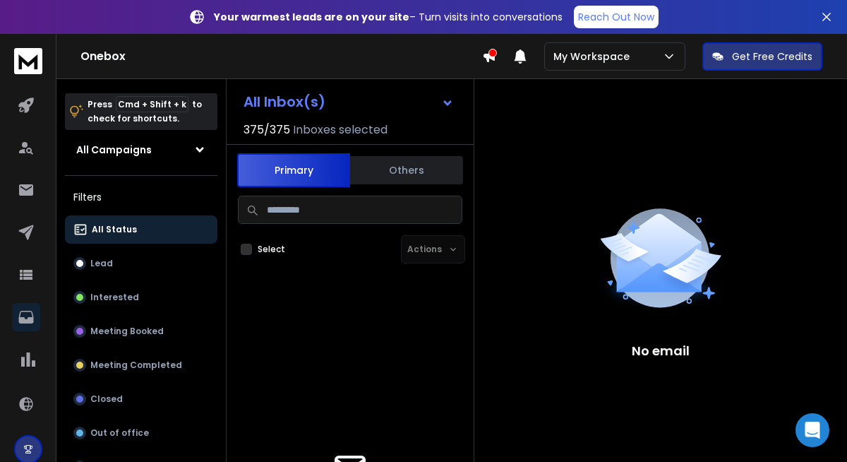
click at [378, 167] on button "Others" at bounding box center [406, 170] width 113 height 31
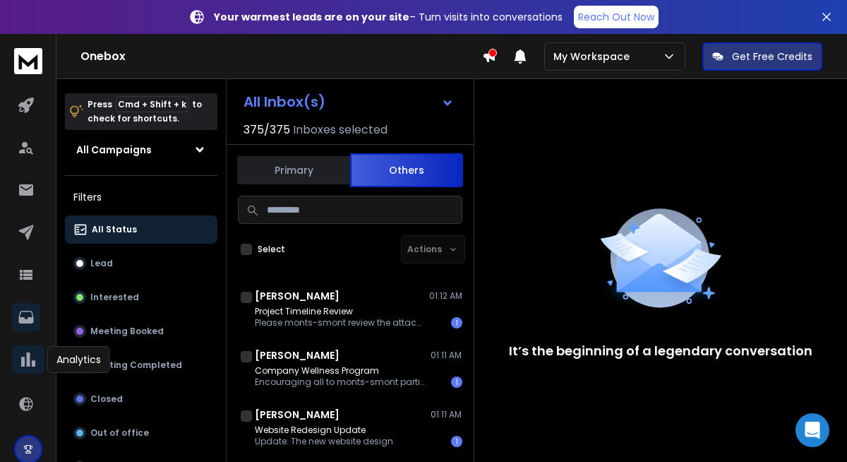
click at [32, 352] on icon at bounding box center [28, 359] width 21 height 21
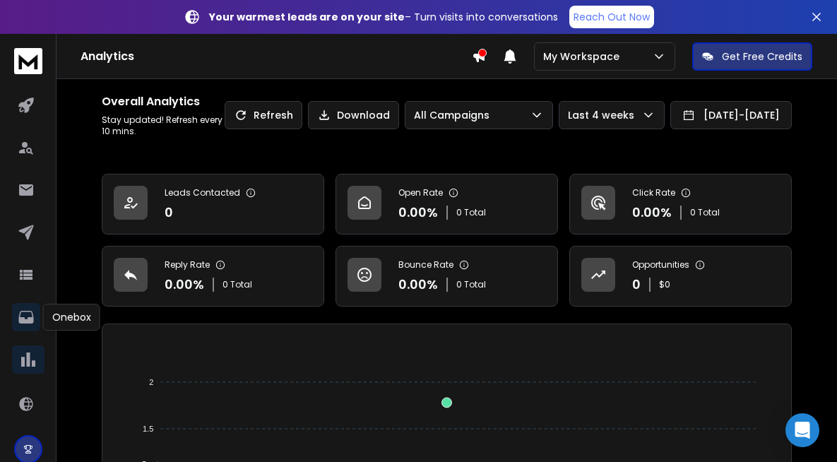
click at [30, 316] on icon at bounding box center [26, 317] width 17 height 17
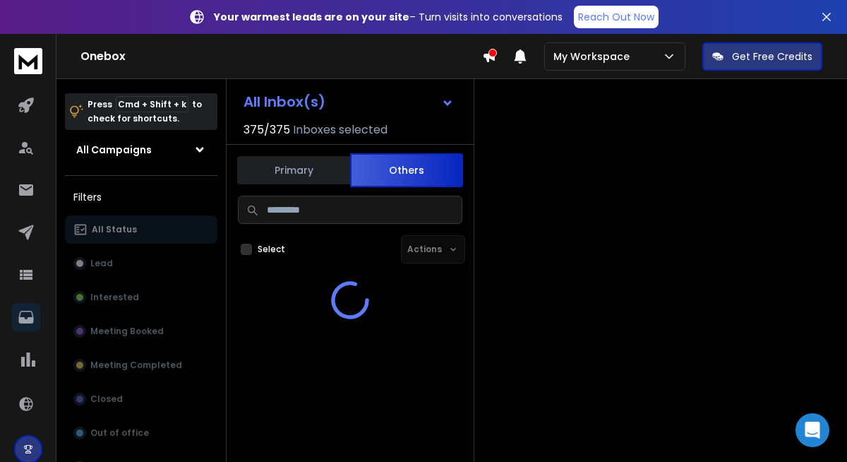
click at [407, 168] on button "Others" at bounding box center [406, 170] width 113 height 34
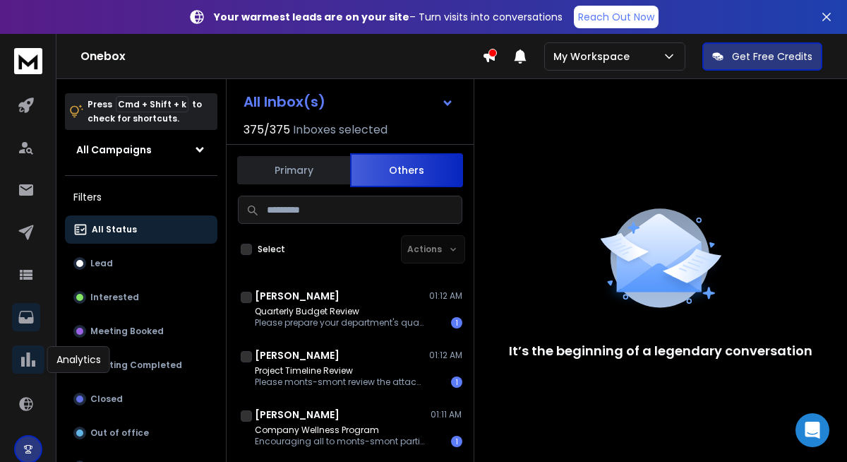
click at [29, 362] on icon at bounding box center [28, 359] width 21 height 21
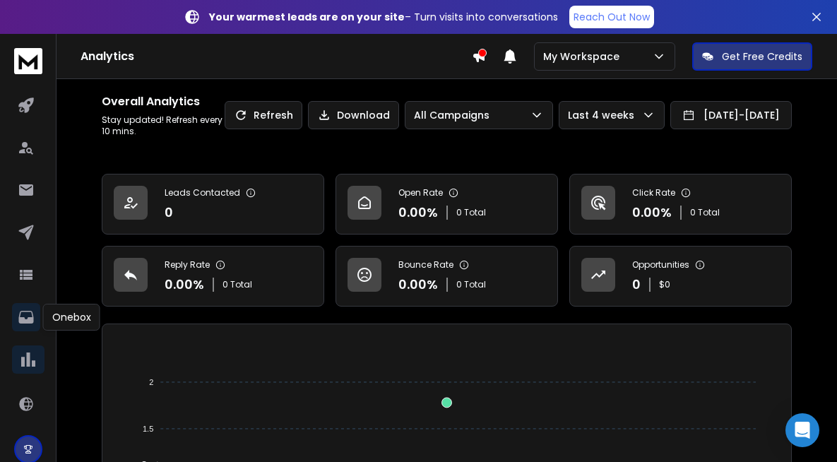
click at [28, 318] on icon at bounding box center [25, 317] width 15 height 13
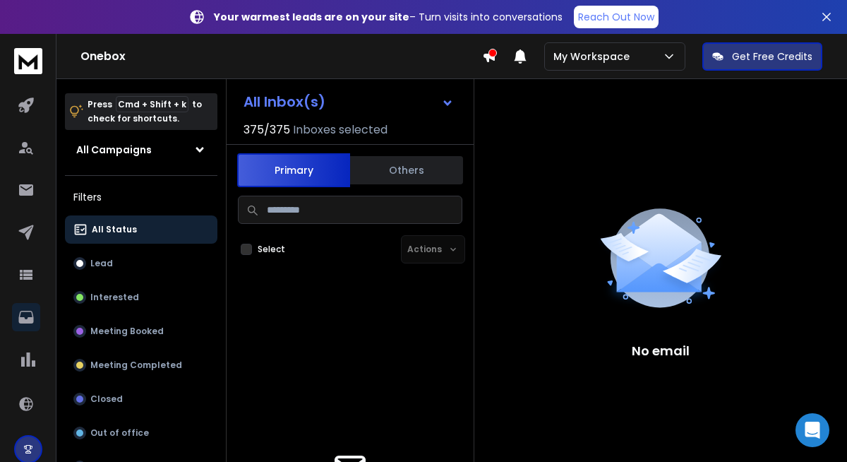
click at [392, 167] on button "Others" at bounding box center [406, 170] width 113 height 31
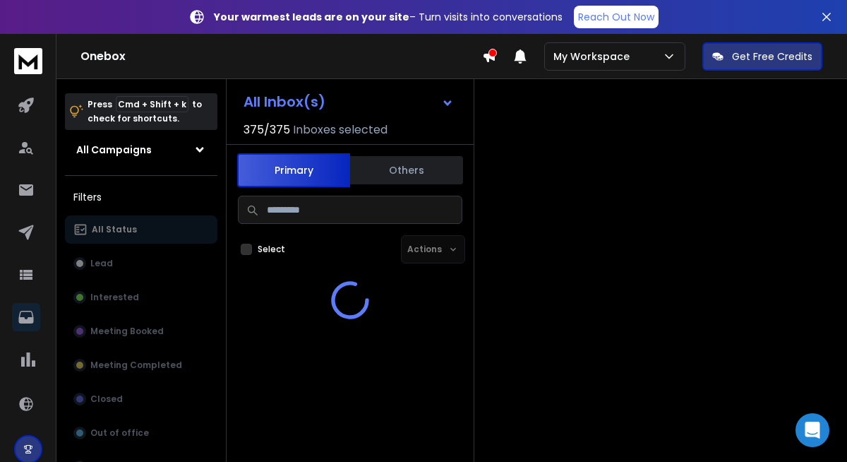
click at [285, 167] on button "Primary" at bounding box center [293, 170] width 113 height 34
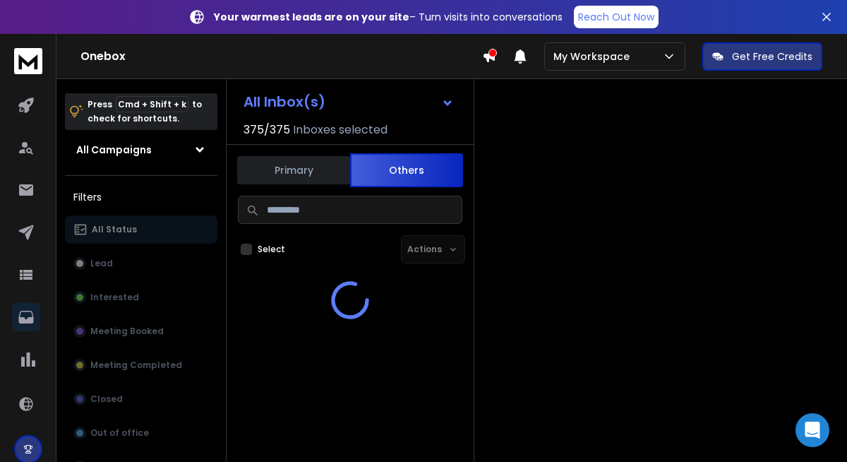
click at [402, 167] on button "Others" at bounding box center [406, 170] width 113 height 34
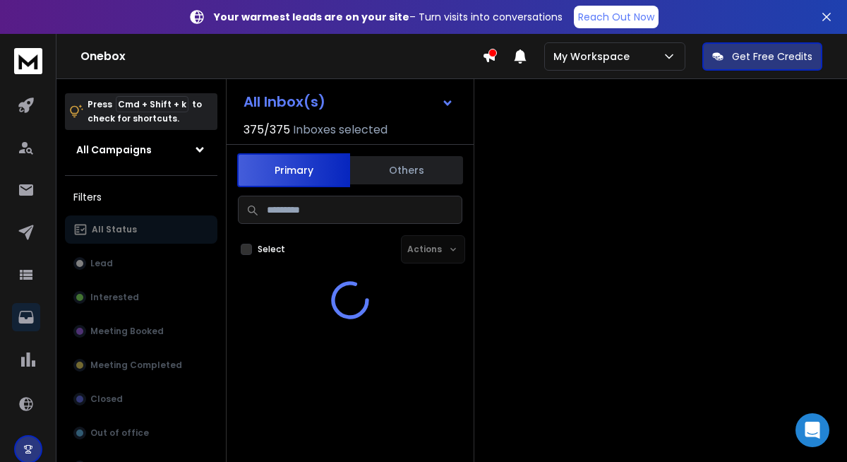
click at [330, 173] on button "Primary" at bounding box center [293, 170] width 113 height 34
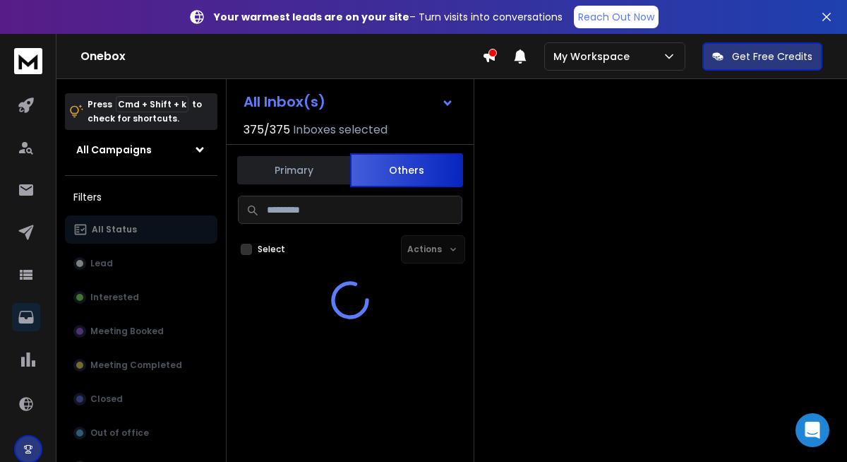
click at [398, 174] on button "Others" at bounding box center [406, 170] width 113 height 34
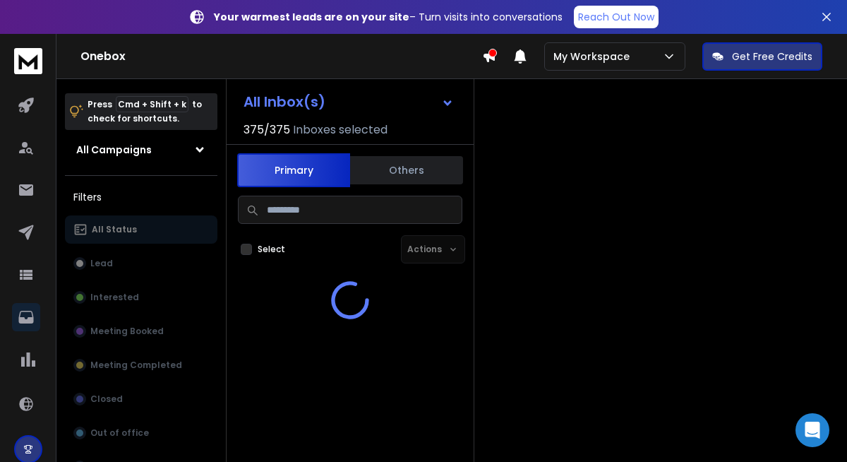
drag, startPoint x: 307, startPoint y: 174, endPoint x: 323, endPoint y: 174, distance: 15.5
click at [308, 174] on button "Primary" at bounding box center [293, 170] width 113 height 34
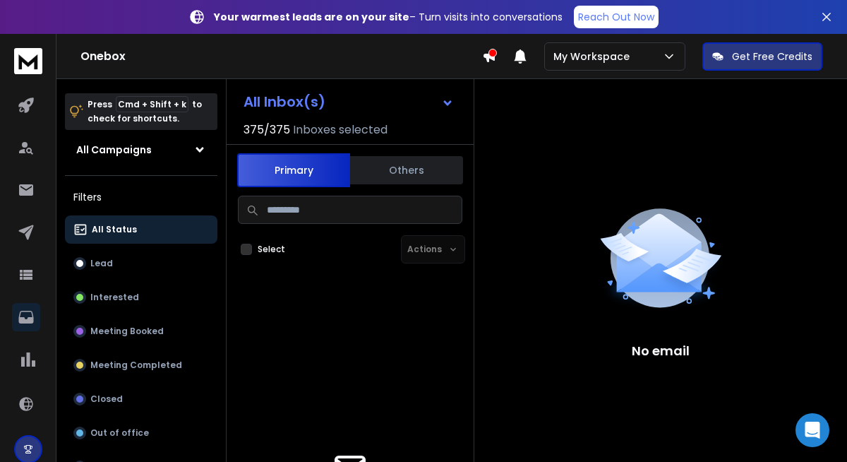
click at [410, 172] on button "Others" at bounding box center [406, 170] width 113 height 31
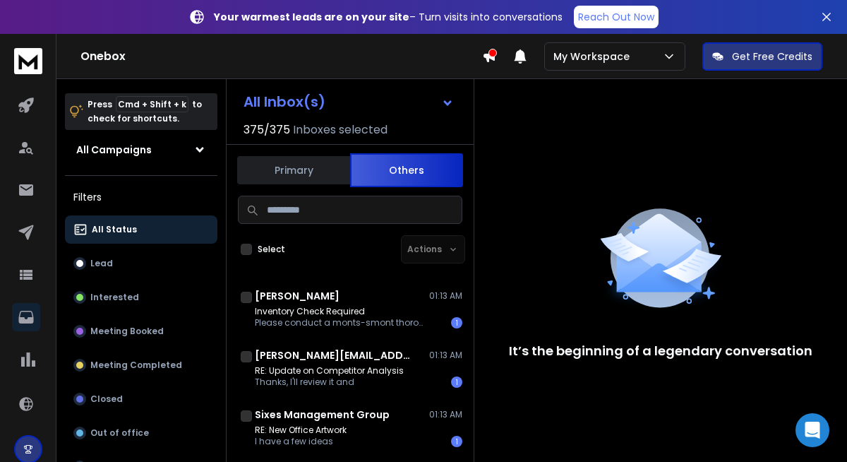
click at [295, 167] on button "Primary" at bounding box center [293, 170] width 113 height 31
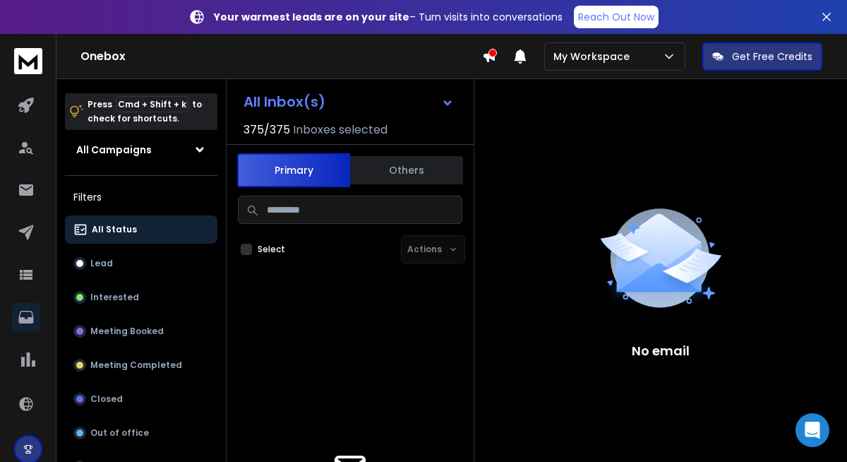
click at [407, 170] on button "Others" at bounding box center [406, 170] width 113 height 31
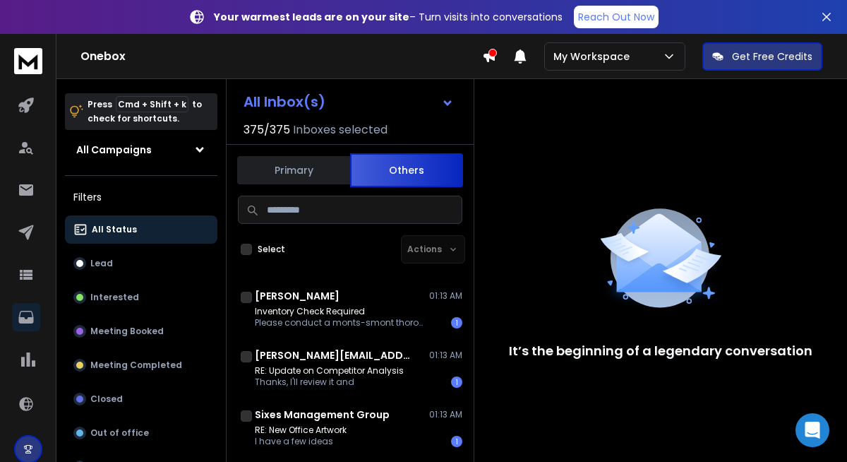
click at [284, 170] on button "Primary" at bounding box center [293, 170] width 113 height 31
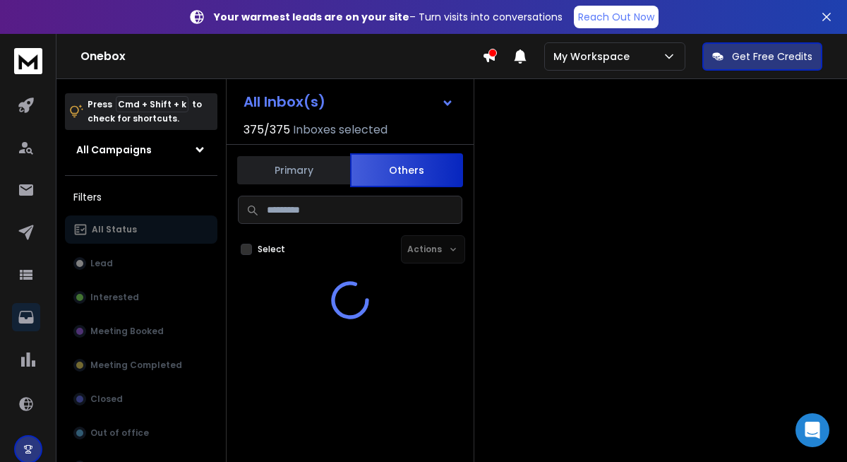
click at [388, 169] on button "Others" at bounding box center [406, 170] width 113 height 34
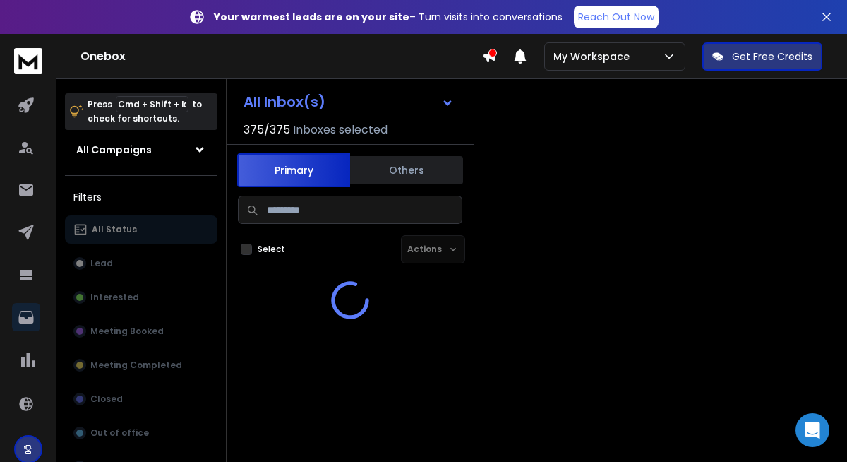
click at [249, 171] on button "Primary" at bounding box center [293, 170] width 113 height 34
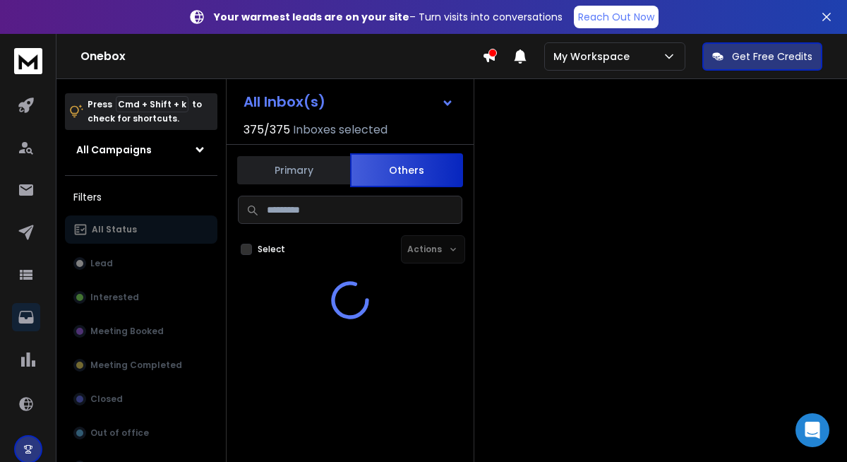
click at [401, 171] on button "Others" at bounding box center [406, 170] width 113 height 34
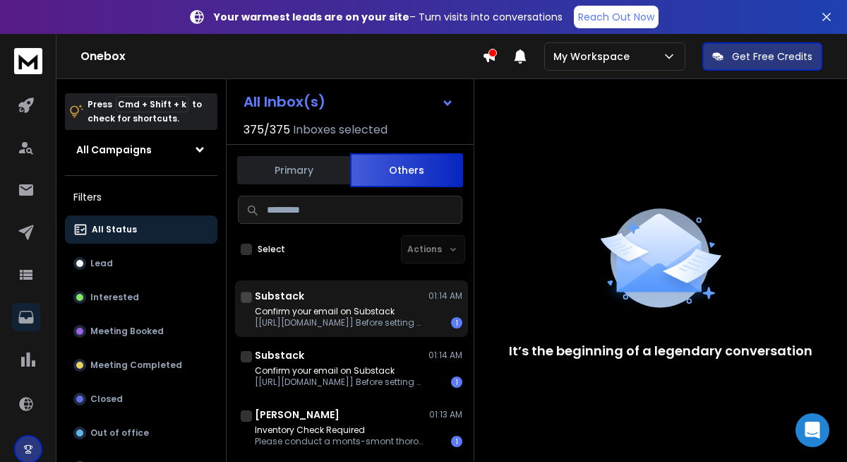
click at [316, 293] on div "Substack 01:14 AM" at bounding box center [359, 296] width 208 height 14
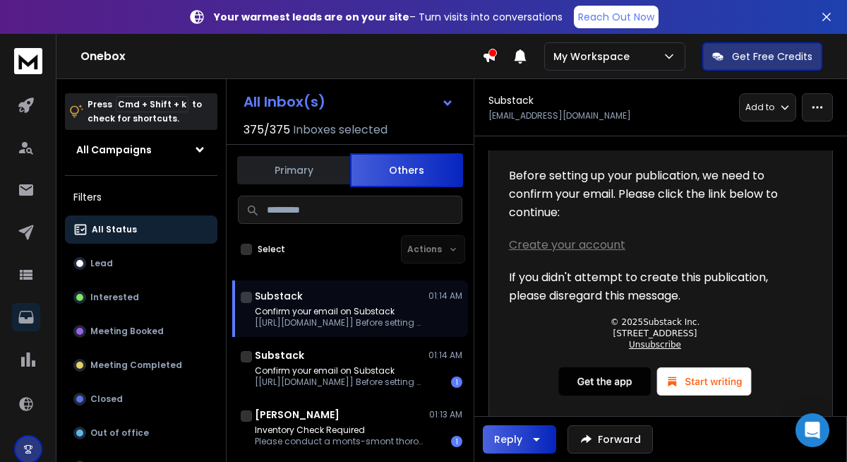
scroll to position [179, 0]
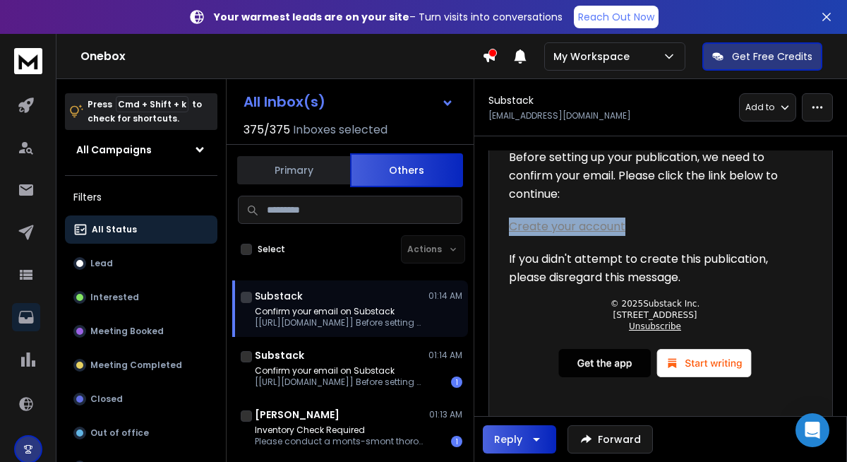
click at [256, 169] on button "Primary" at bounding box center [293, 170] width 113 height 31
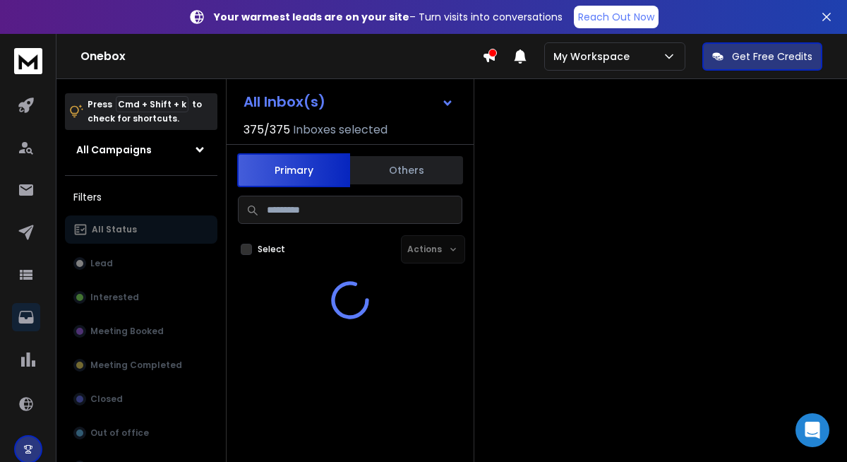
scroll to position [0, 0]
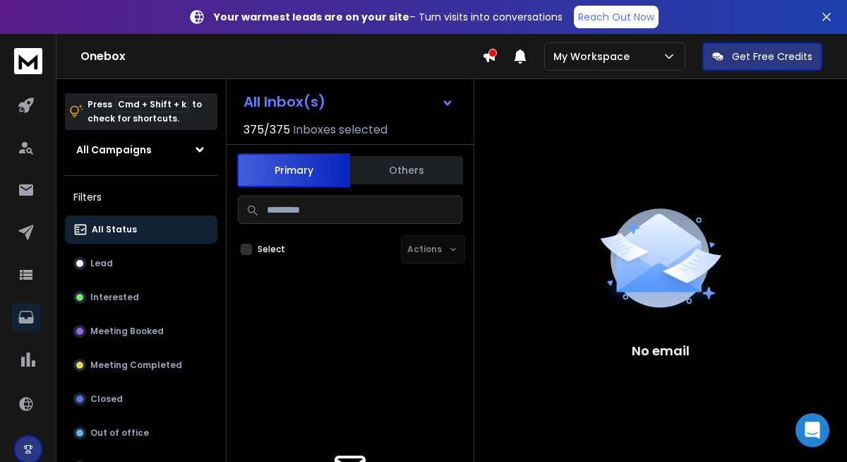
click at [402, 170] on button "Others" at bounding box center [406, 170] width 113 height 31
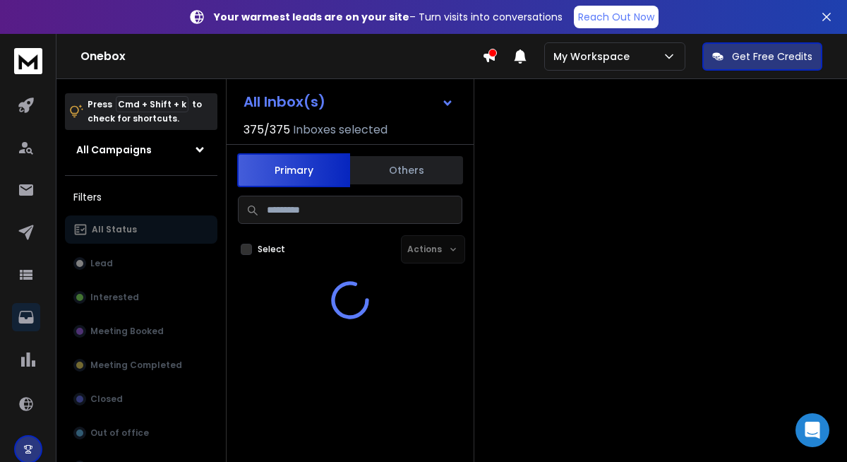
click at [313, 167] on button "Primary" at bounding box center [293, 170] width 113 height 34
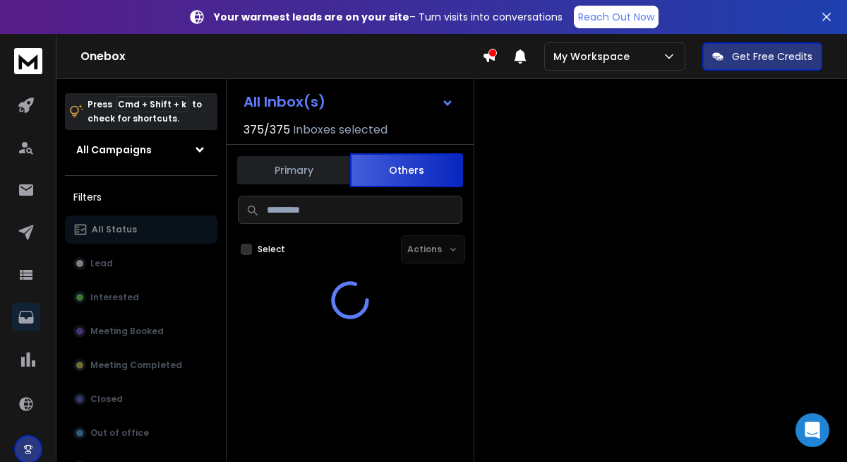
click at [431, 169] on button "Others" at bounding box center [406, 170] width 113 height 34
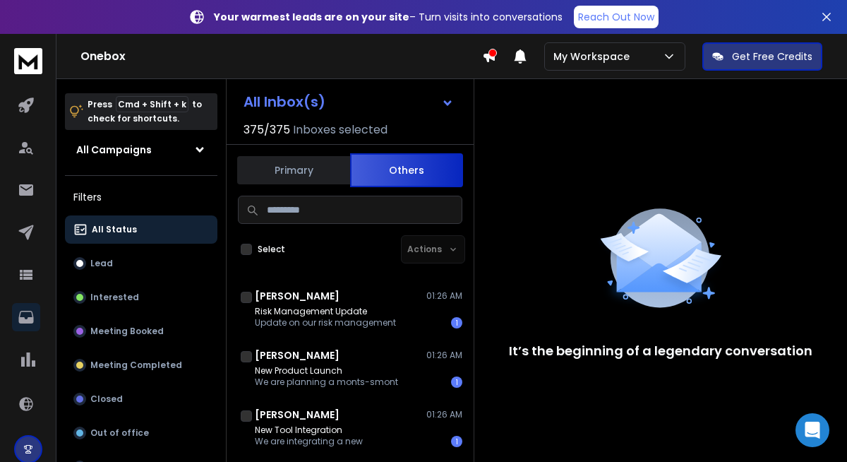
click at [291, 164] on button "Primary" at bounding box center [293, 170] width 113 height 31
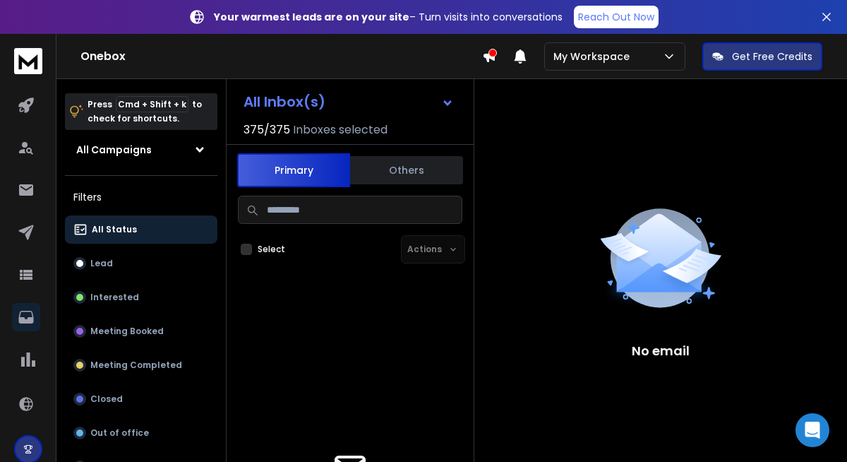
click at [414, 173] on button "Others" at bounding box center [406, 170] width 113 height 31
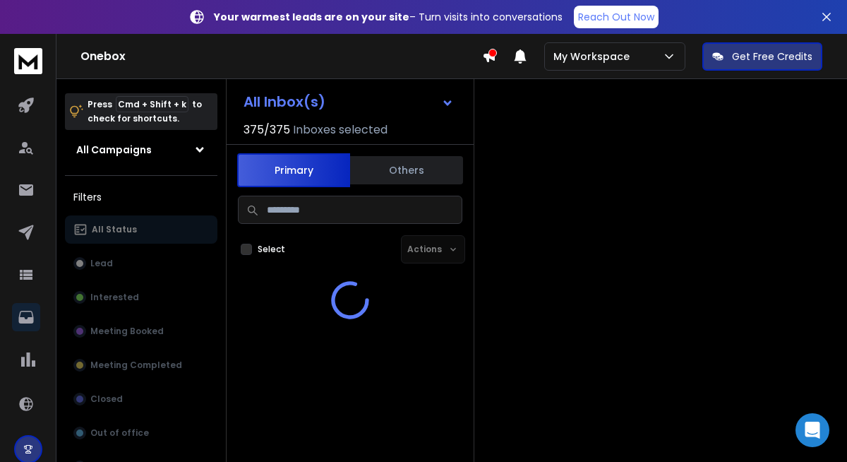
click at [268, 170] on button "Primary" at bounding box center [293, 170] width 113 height 34
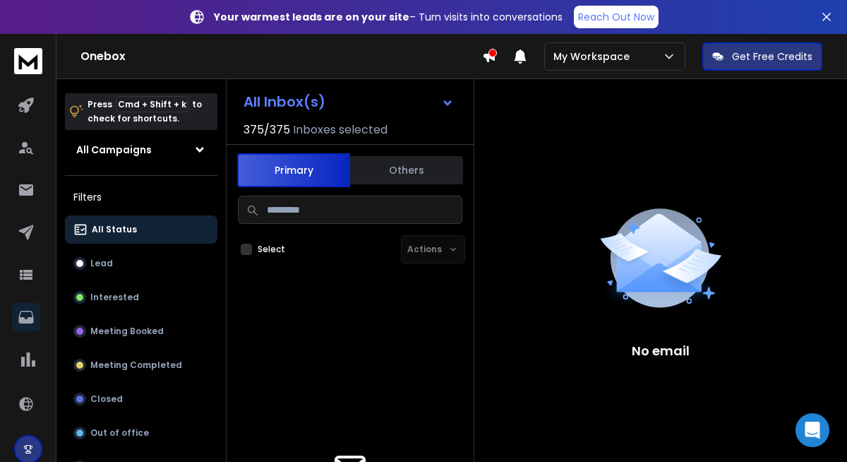
click at [406, 165] on button "Others" at bounding box center [406, 170] width 113 height 31
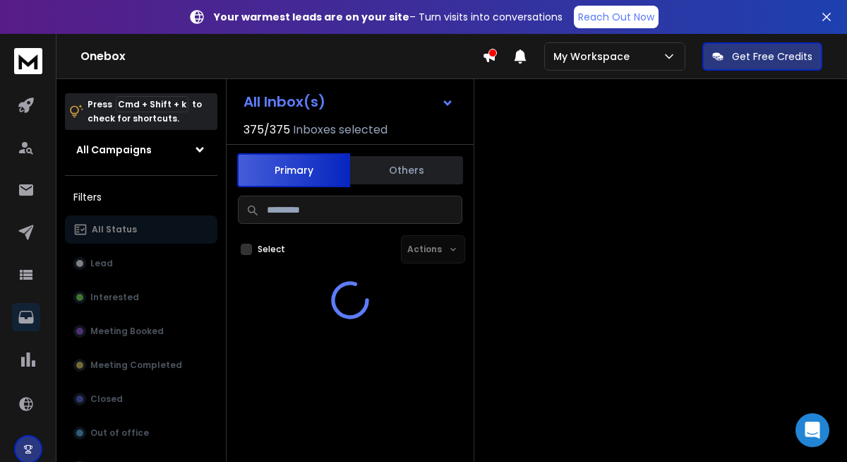
click at [299, 176] on button "Primary" at bounding box center [293, 170] width 113 height 34
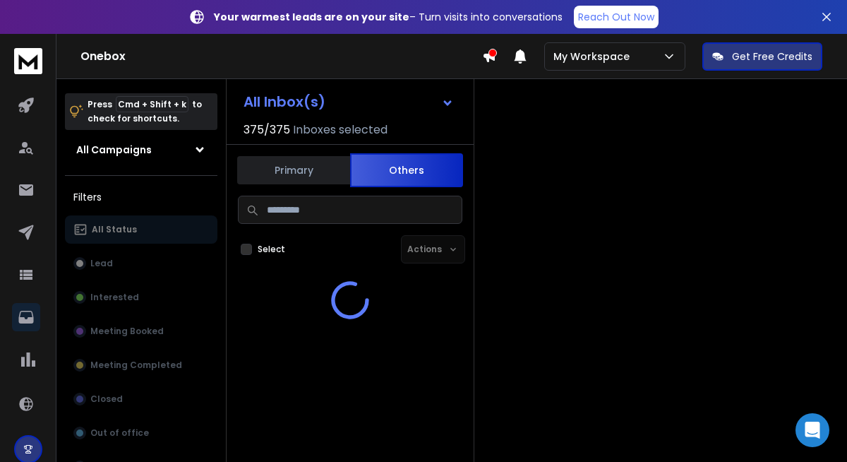
click at [412, 172] on button "Others" at bounding box center [406, 170] width 113 height 34
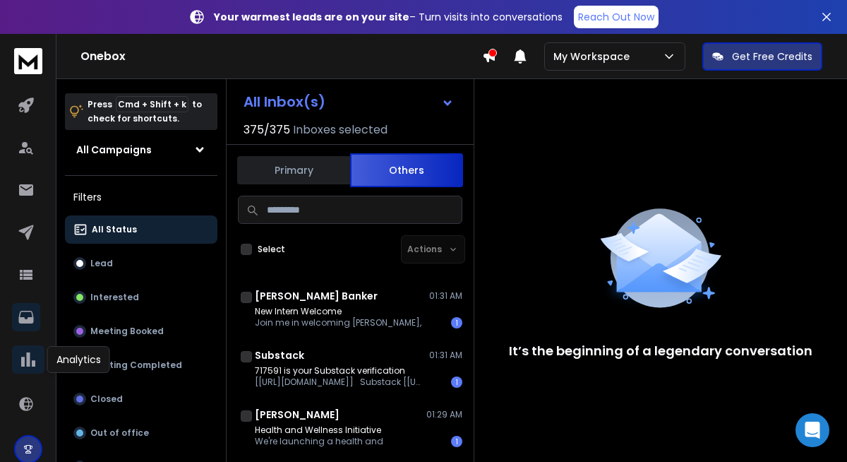
click at [42, 362] on link at bounding box center [28, 359] width 32 height 32
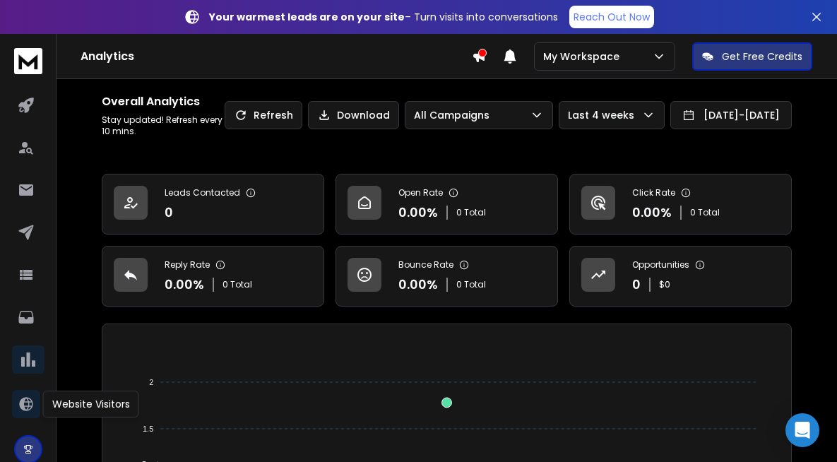
click at [27, 407] on icon at bounding box center [26, 403] width 17 height 17
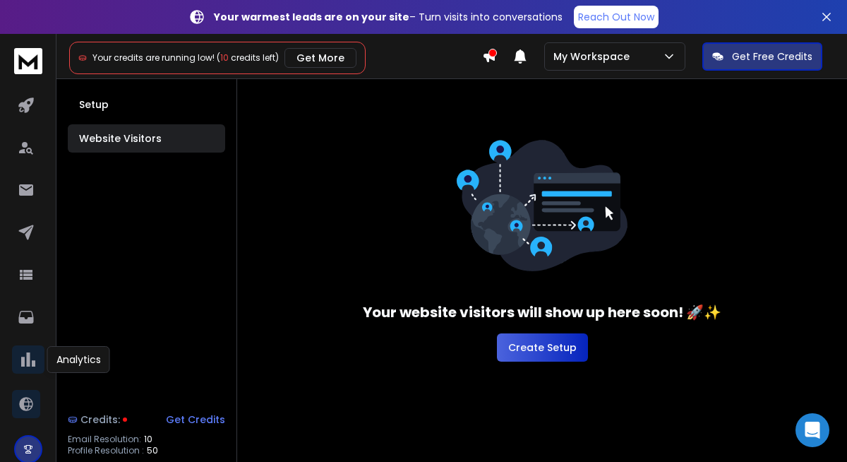
click at [25, 361] on icon at bounding box center [28, 359] width 21 height 21
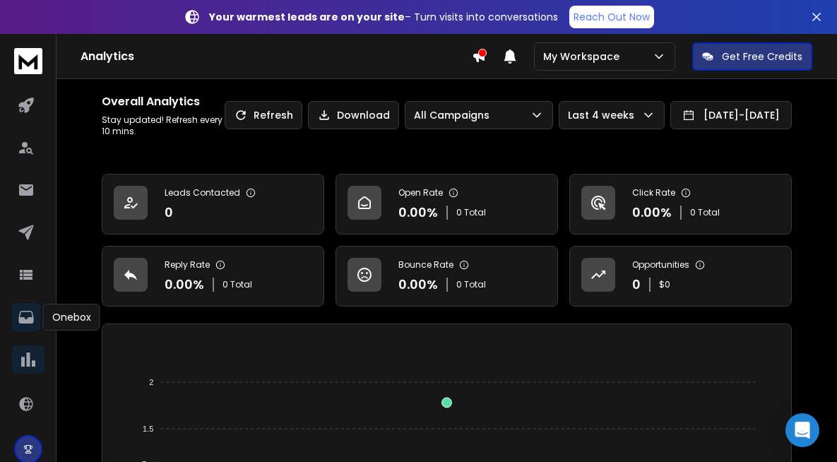
click at [28, 316] on icon at bounding box center [26, 317] width 17 height 17
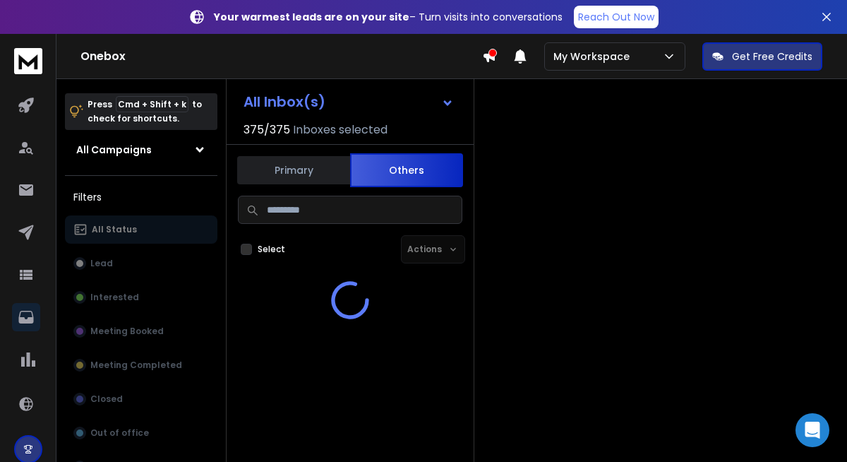
click at [388, 176] on button "Others" at bounding box center [406, 170] width 113 height 34
